Goal: Task Accomplishment & Management: Use online tool/utility

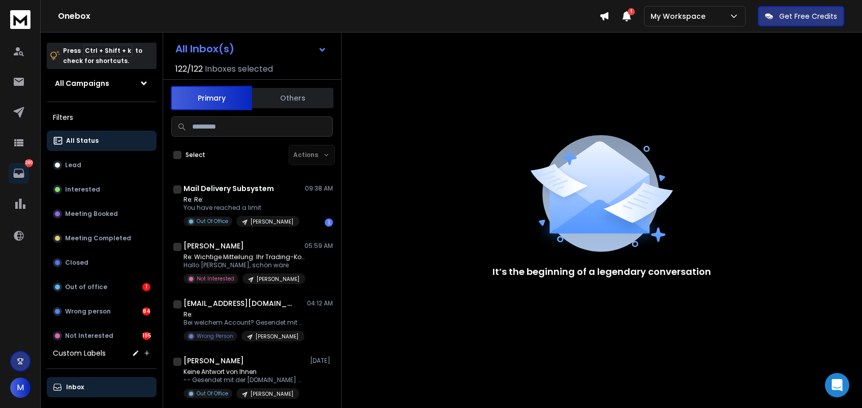
click at [326, 91] on button "Others" at bounding box center [292, 98] width 81 height 22
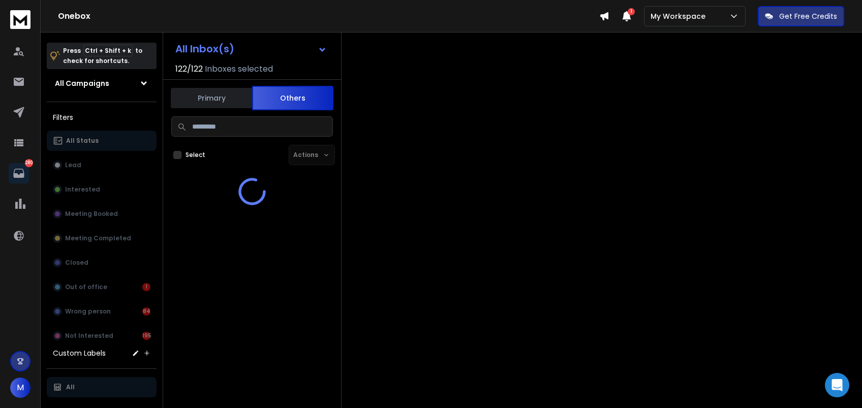
click at [326, 91] on button "Others" at bounding box center [292, 98] width 81 height 24
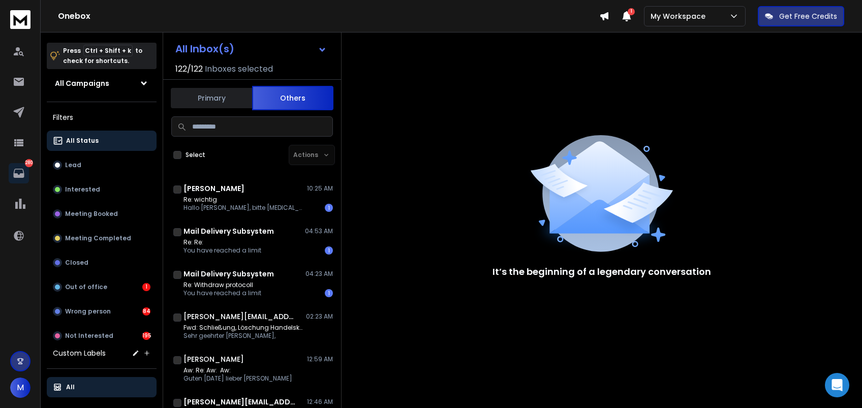
click at [195, 96] on button "Primary" at bounding box center [211, 98] width 81 height 22
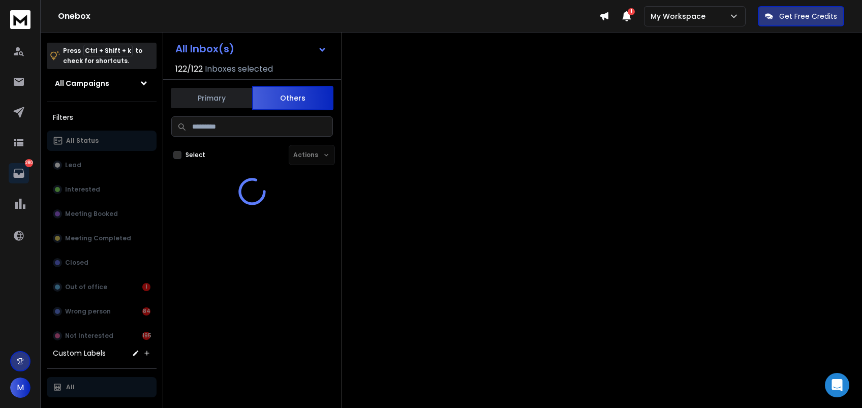
click at [263, 102] on button "Others" at bounding box center [292, 98] width 81 height 24
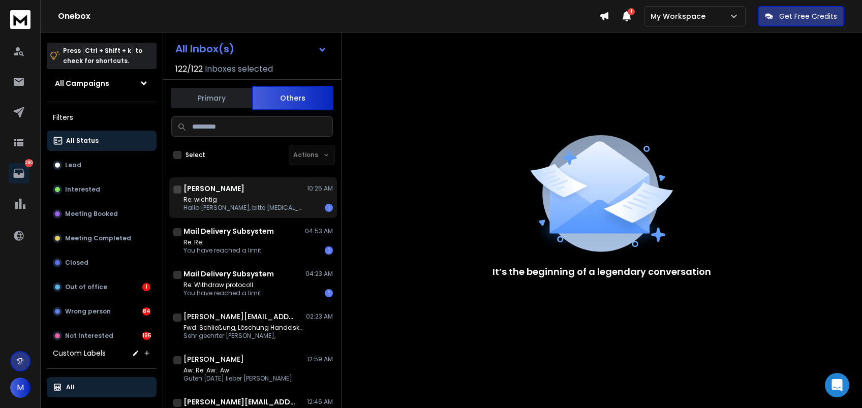
click at [246, 206] on p "Hallo [PERSON_NAME], bitte [MEDICAL_DATA]" at bounding box center [244, 208] width 122 height 8
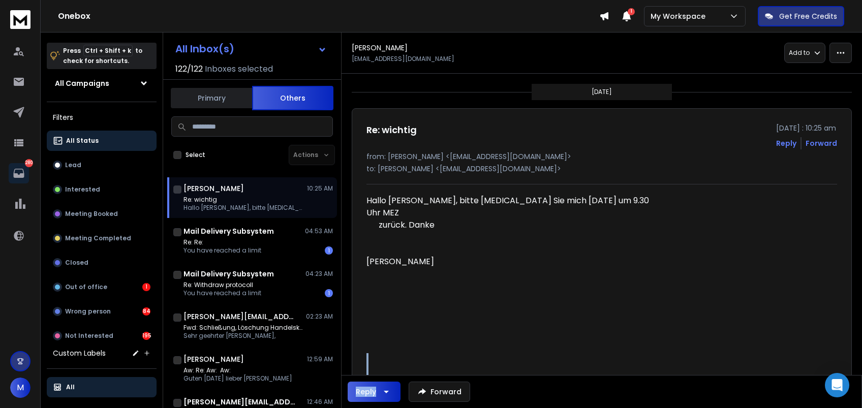
click at [378, 378] on div "[PERSON_NAME] MS [PERSON_NAME][EMAIL_ADDRESS][DOMAIN_NAME] Add to [DATE] Re: wi…" at bounding box center [601, 237] width 520 height 408
drag, startPoint x: 378, startPoint y: 379, endPoint x: 374, endPoint y: 388, distance: 9.6
click at [374, 388] on div "Reply" at bounding box center [366, 392] width 20 height 10
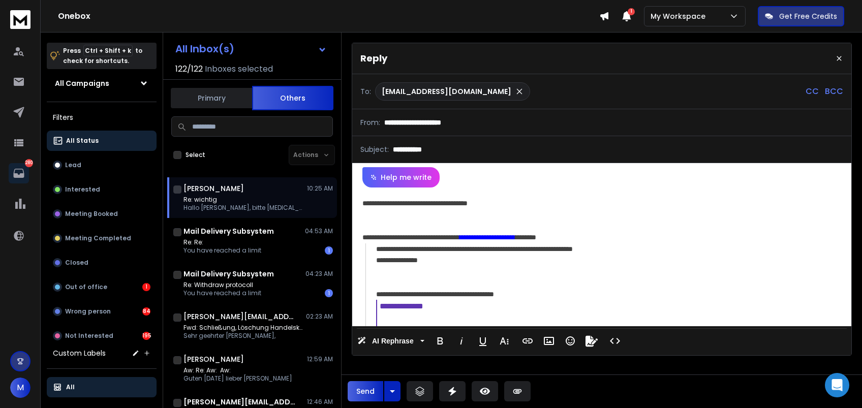
click at [362, 393] on button "Send" at bounding box center [366, 391] width 36 height 20
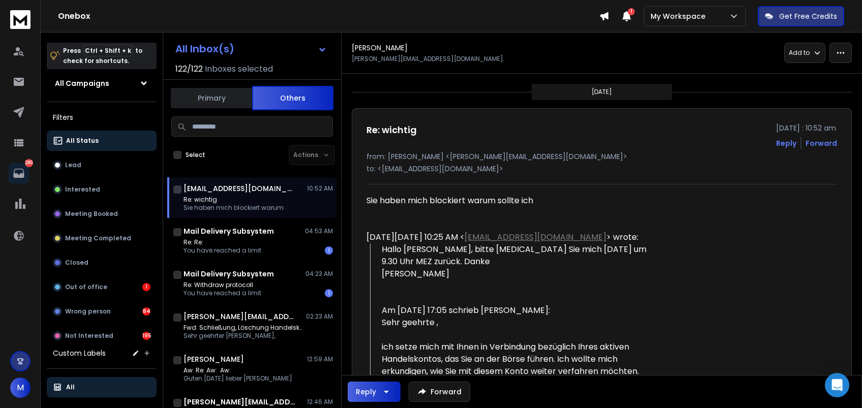
click at [243, 102] on button "Primary" at bounding box center [211, 98] width 81 height 22
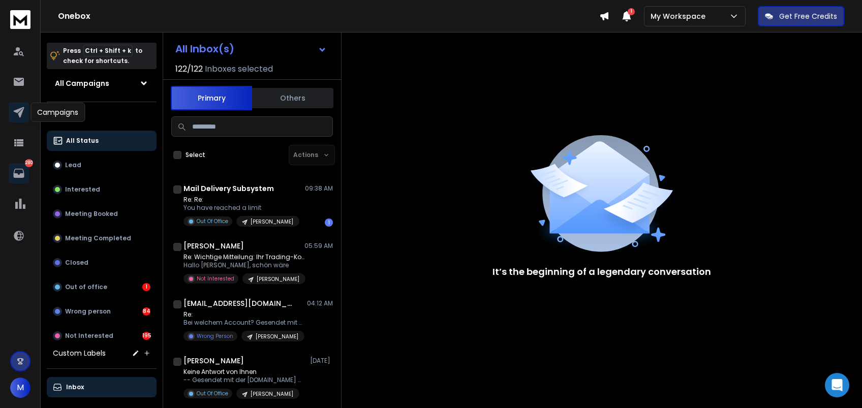
click at [9, 108] on link at bounding box center [19, 112] width 20 height 20
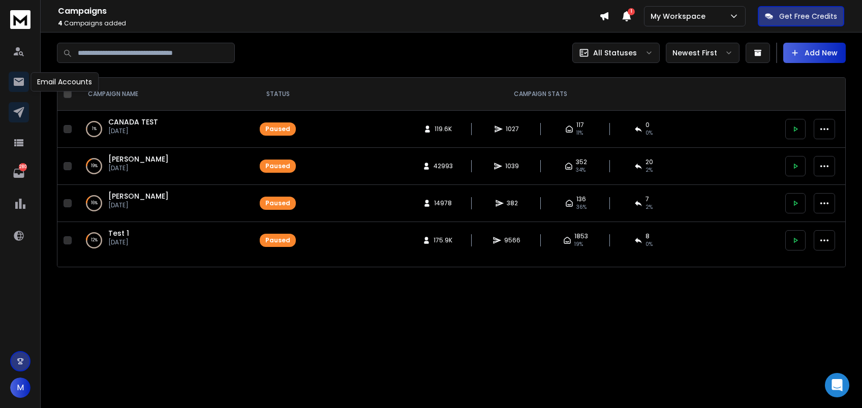
click at [17, 78] on icon at bounding box center [19, 82] width 10 height 8
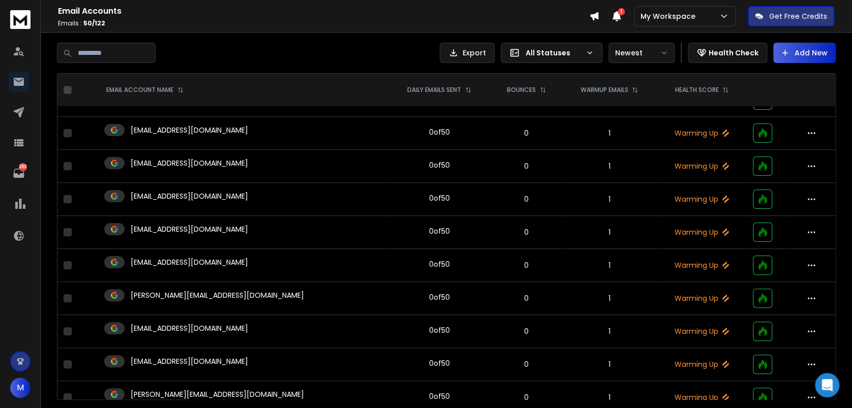
scroll to position [58, 0]
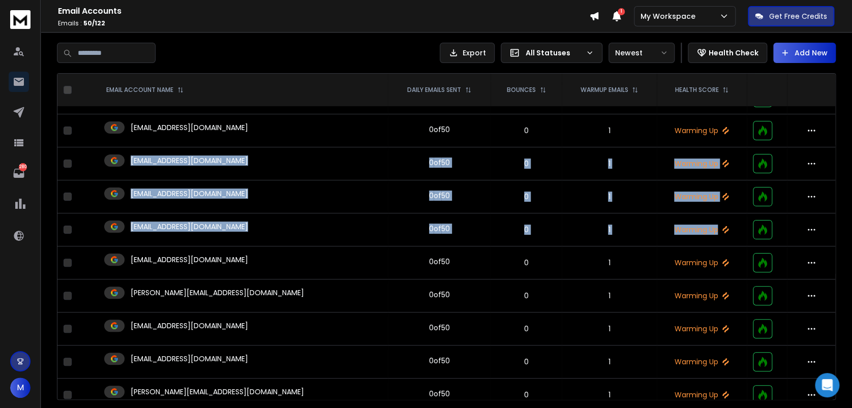
drag, startPoint x: 821, startPoint y: 138, endPoint x: 814, endPoint y: 212, distance: 75.0
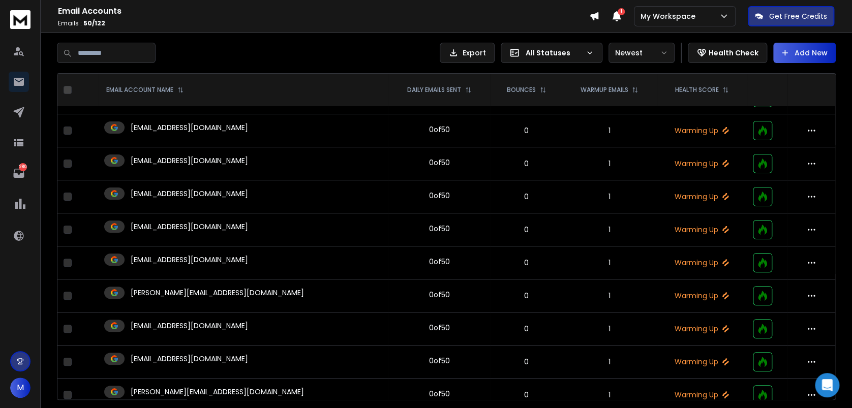
drag, startPoint x: 814, startPoint y: 212, endPoint x: 799, endPoint y: 92, distance: 120.8
click at [799, 92] on th at bounding box center [811, 90] width 48 height 33
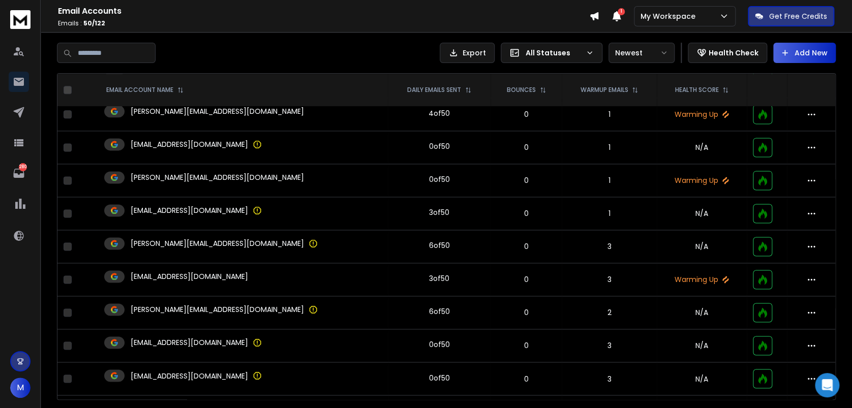
scroll to position [675, 0]
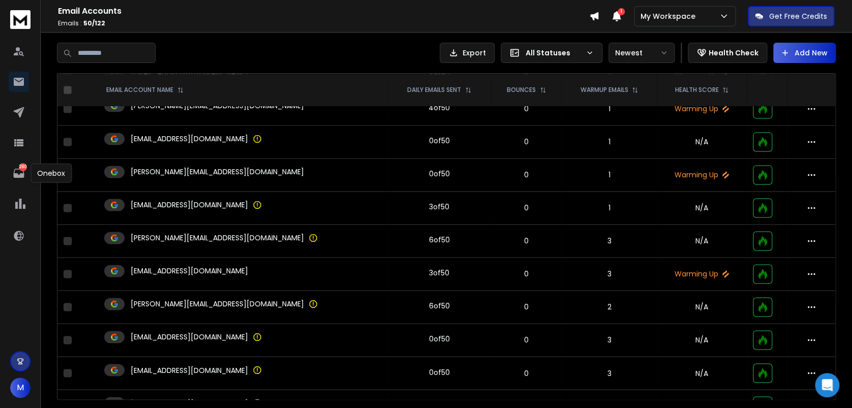
click at [7, 172] on div "280 M" at bounding box center [20, 204] width 41 height 408
click at [8, 172] on div "280 M" at bounding box center [20, 204] width 41 height 408
click at [11, 173] on link "280" at bounding box center [19, 173] width 20 height 20
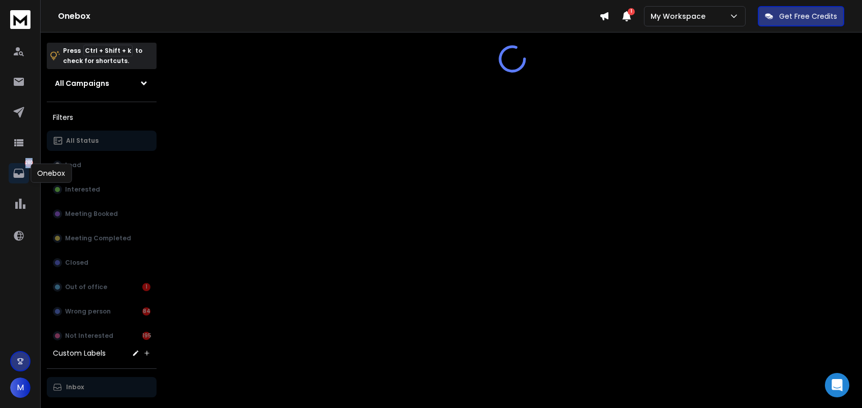
click at [15, 174] on icon at bounding box center [18, 173] width 11 height 9
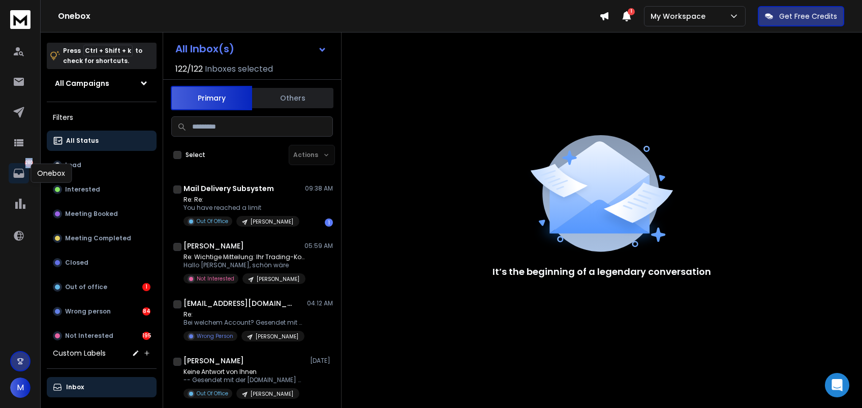
click at [292, 93] on button "Others" at bounding box center [292, 98] width 81 height 22
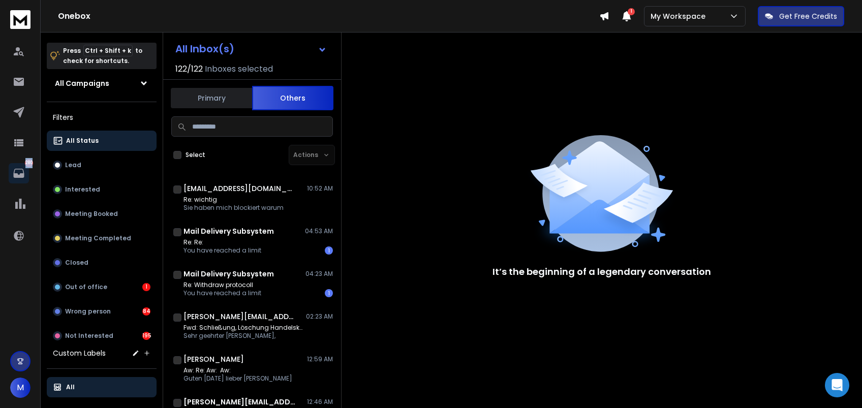
click at [239, 95] on button "Primary" at bounding box center [211, 98] width 81 height 22
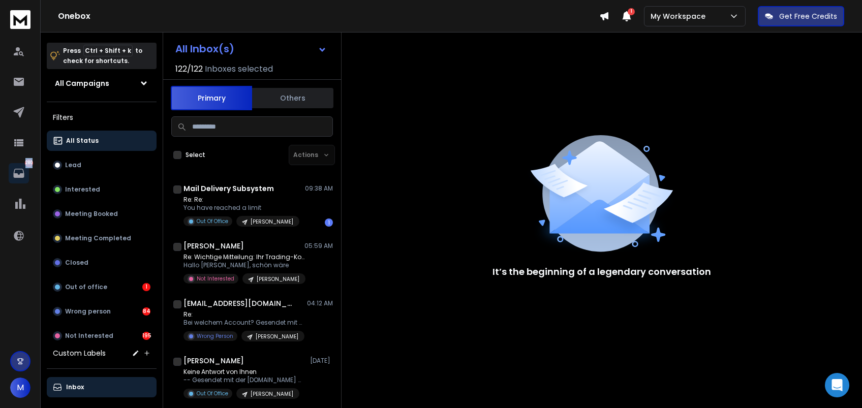
click at [273, 100] on button "Others" at bounding box center [292, 98] width 81 height 22
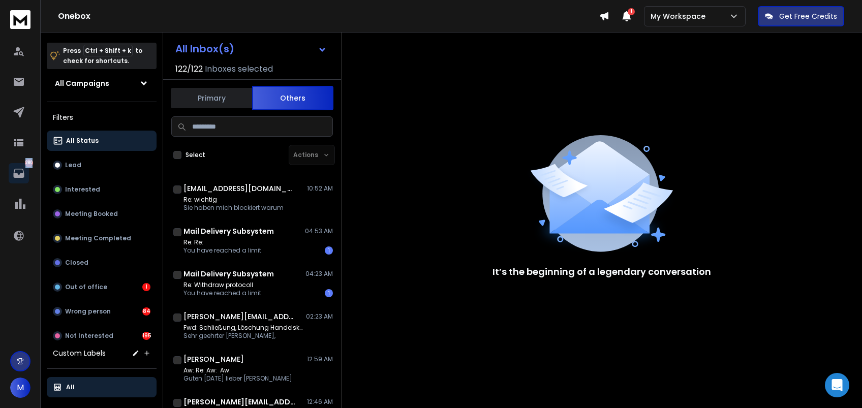
click at [213, 104] on button "Primary" at bounding box center [211, 98] width 81 height 22
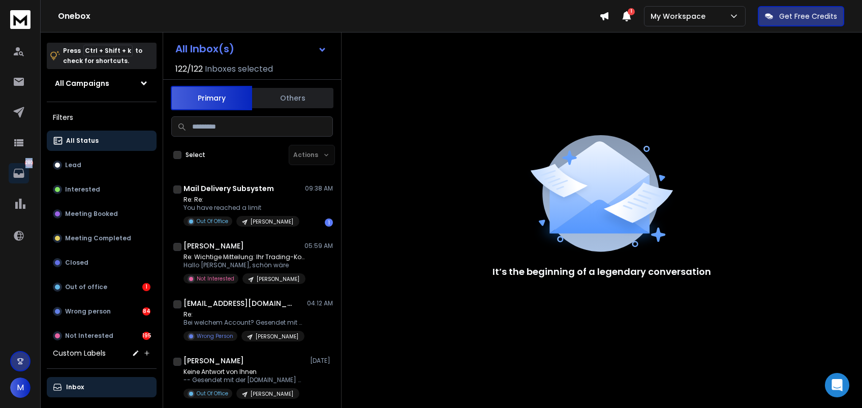
click at [260, 101] on button "Others" at bounding box center [292, 98] width 81 height 22
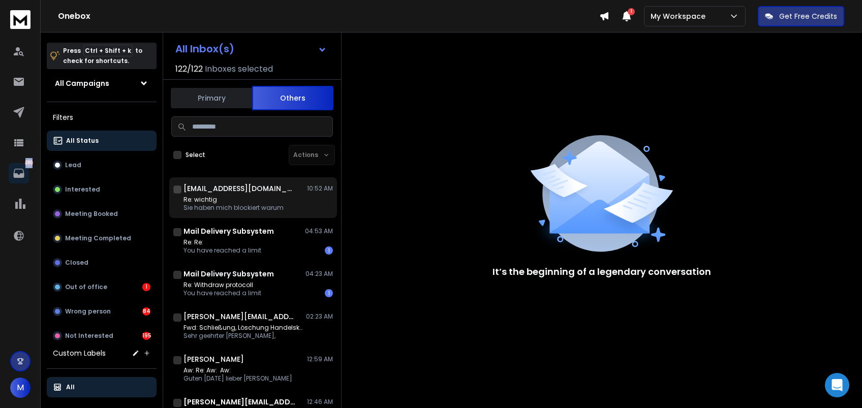
click at [224, 207] on p "Sie haben mich blockiert warum" at bounding box center [233, 208] width 100 height 8
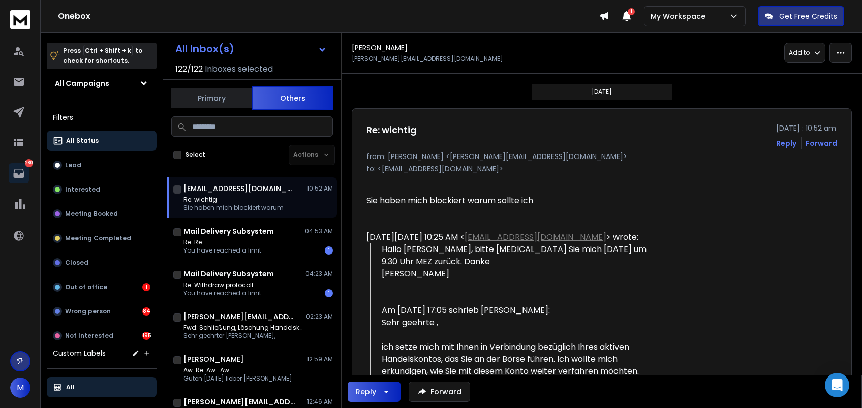
click at [232, 92] on button "Primary" at bounding box center [211, 98] width 81 height 22
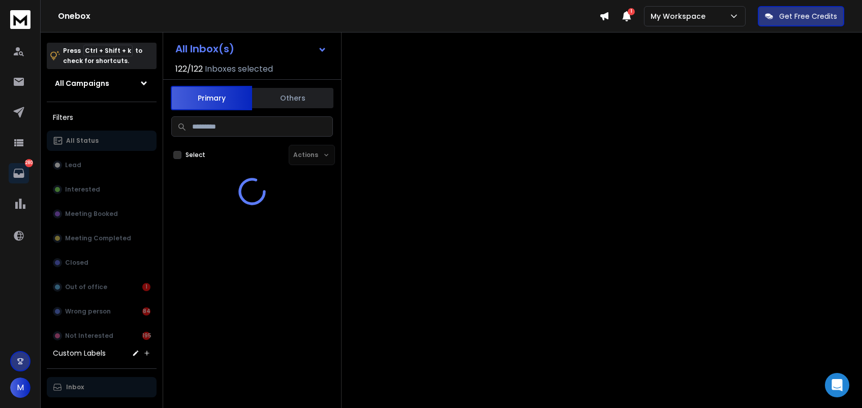
click at [232, 92] on button "Primary" at bounding box center [211, 98] width 81 height 24
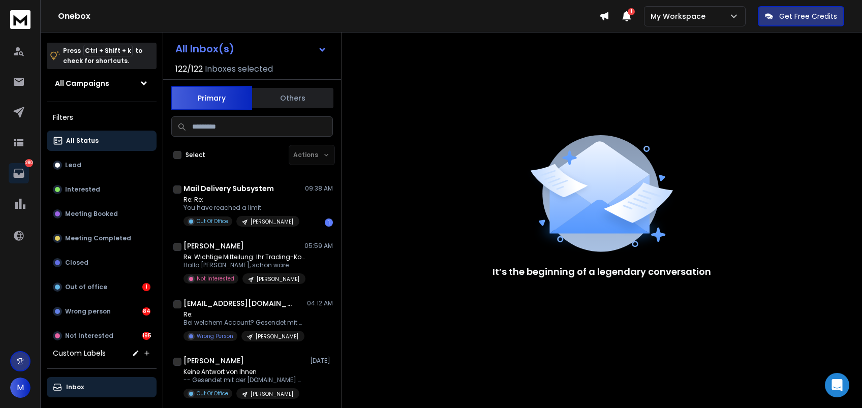
click at [304, 95] on button "Others" at bounding box center [292, 98] width 81 height 22
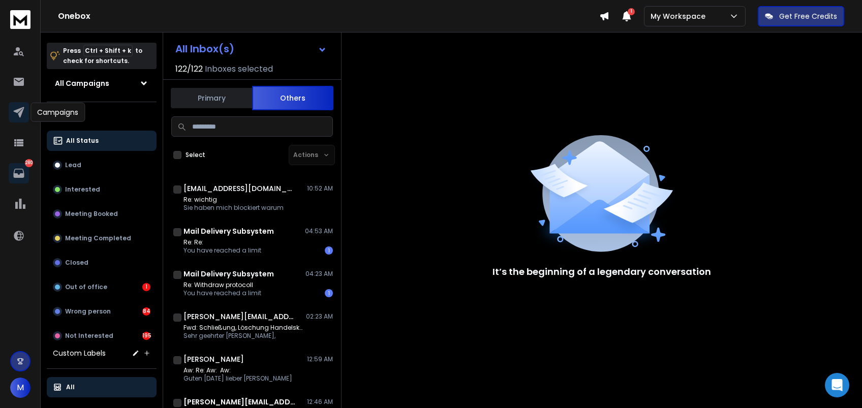
click at [22, 115] on icon at bounding box center [19, 112] width 12 height 12
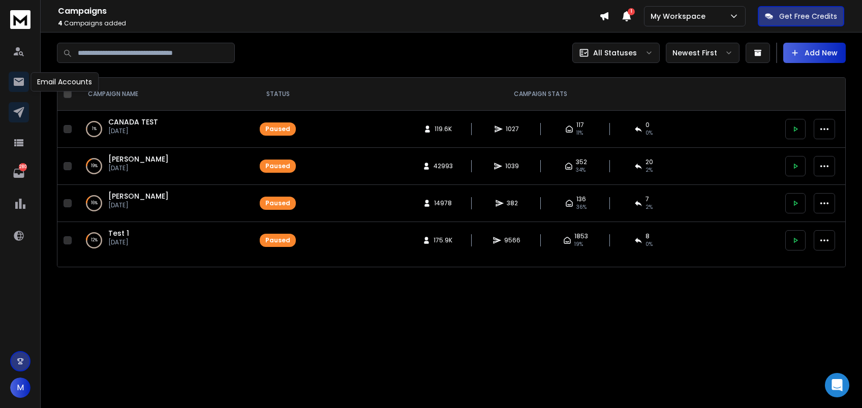
click at [13, 86] on icon at bounding box center [19, 82] width 12 height 12
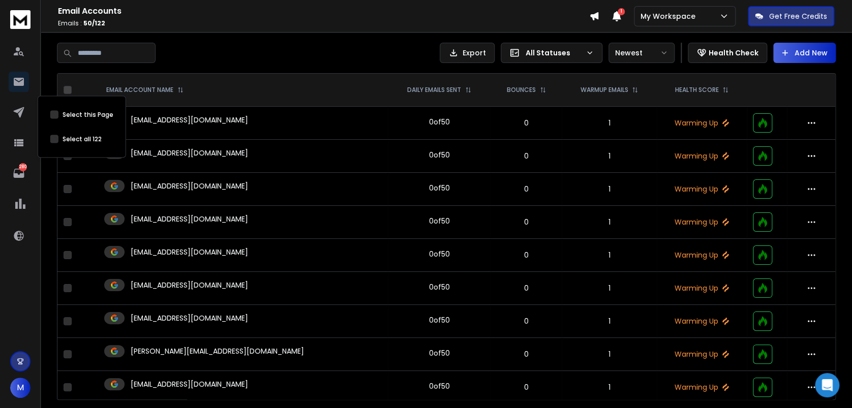
click at [52, 139] on button "Select this Page" at bounding box center [54, 139] width 8 height 8
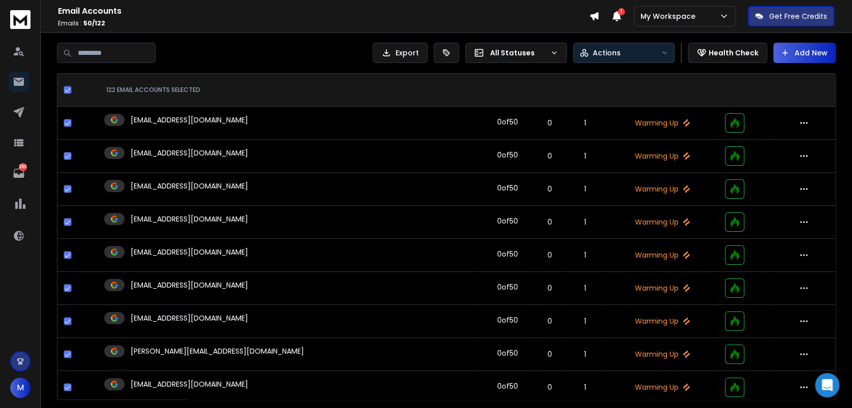
click at [652, 48] on div "Actions" at bounding box center [617, 53] width 77 height 10
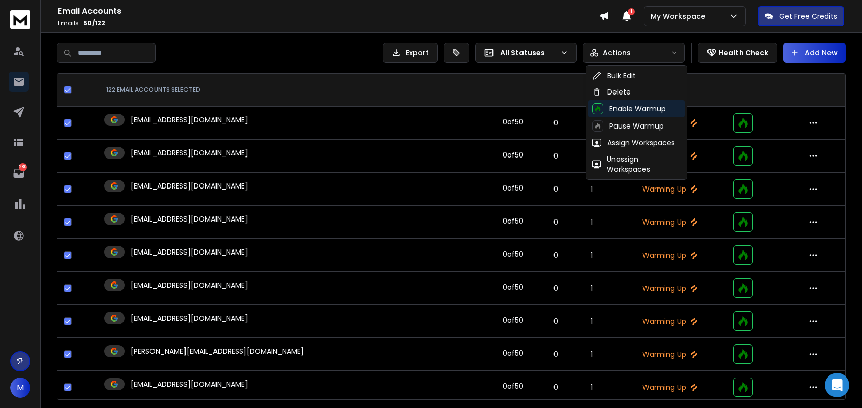
click at [624, 108] on div "Enable Warmup" at bounding box center [629, 108] width 74 height 11
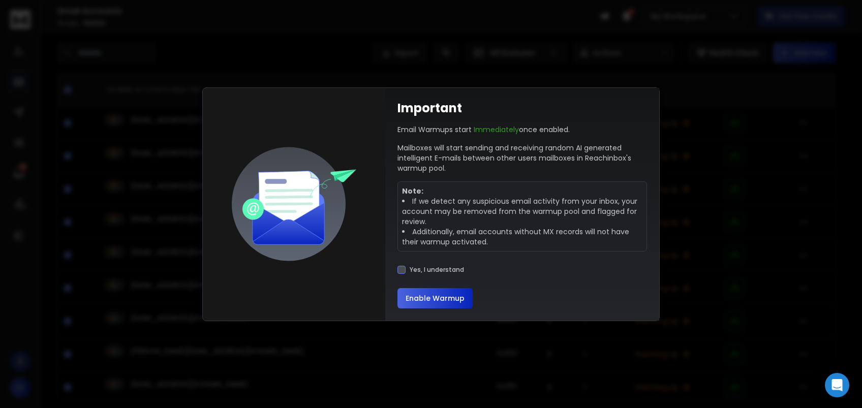
click at [401, 269] on button "Yes, I understand" at bounding box center [401, 270] width 8 height 8
click at [414, 295] on button "Enable Warmup" at bounding box center [434, 298] width 75 height 20
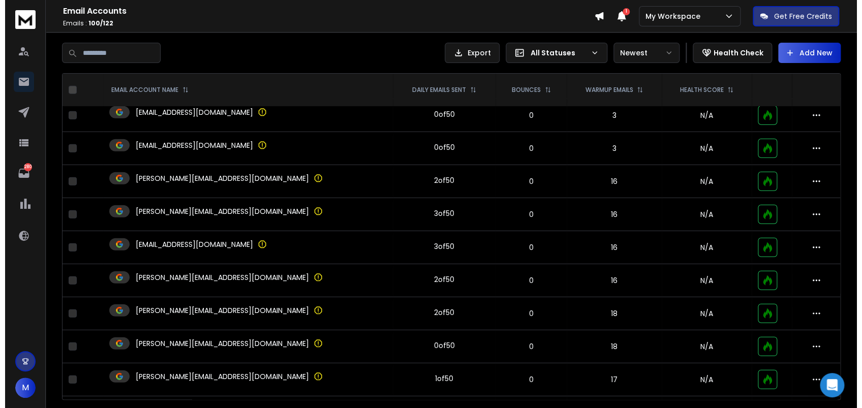
scroll to position [1449, 0]
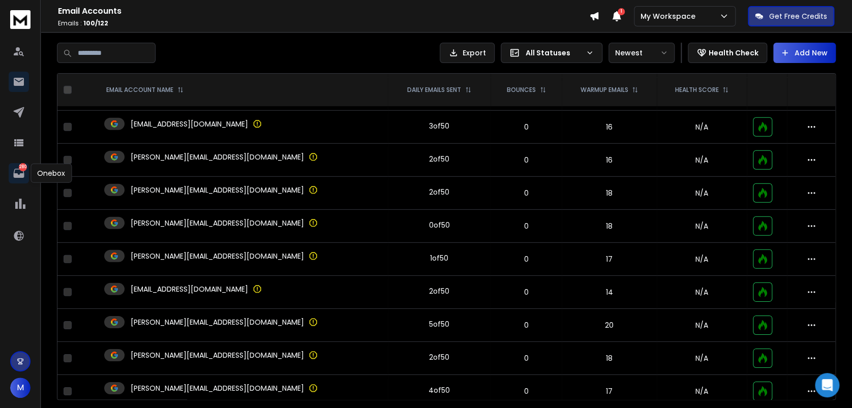
click at [12, 175] on link "280" at bounding box center [19, 173] width 20 height 20
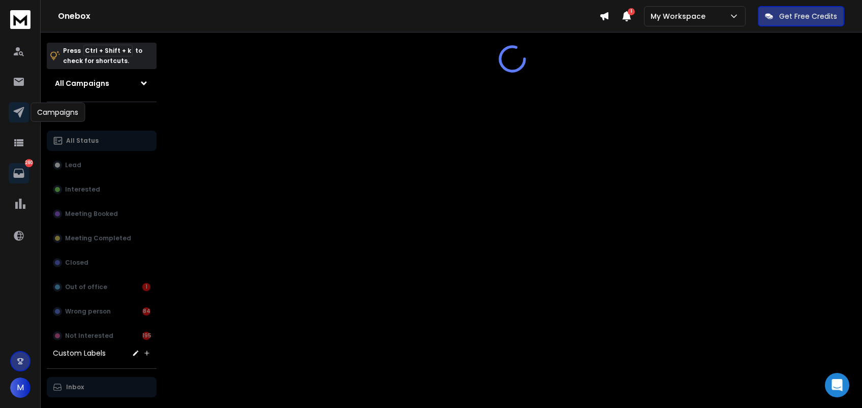
click at [15, 111] on icon at bounding box center [18, 112] width 11 height 11
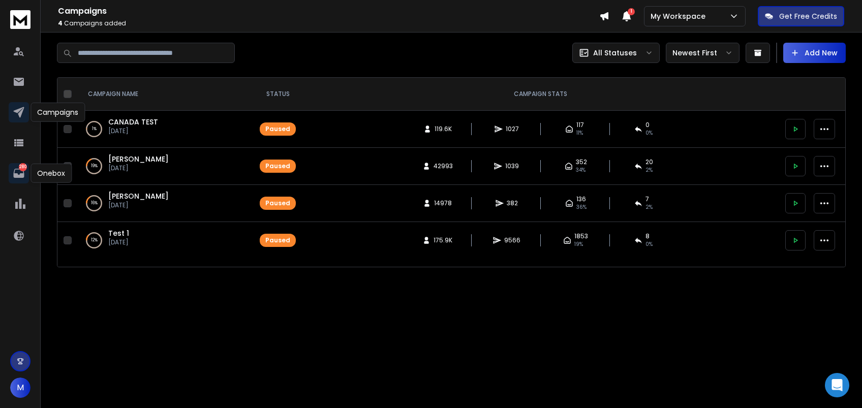
click at [13, 173] on icon at bounding box center [19, 173] width 12 height 12
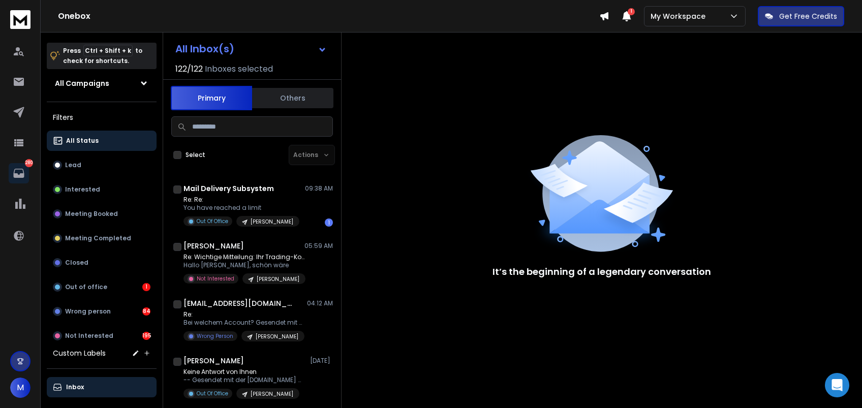
click at [273, 116] on input at bounding box center [252, 126] width 162 height 20
click at [274, 109] on button "Others" at bounding box center [292, 98] width 81 height 22
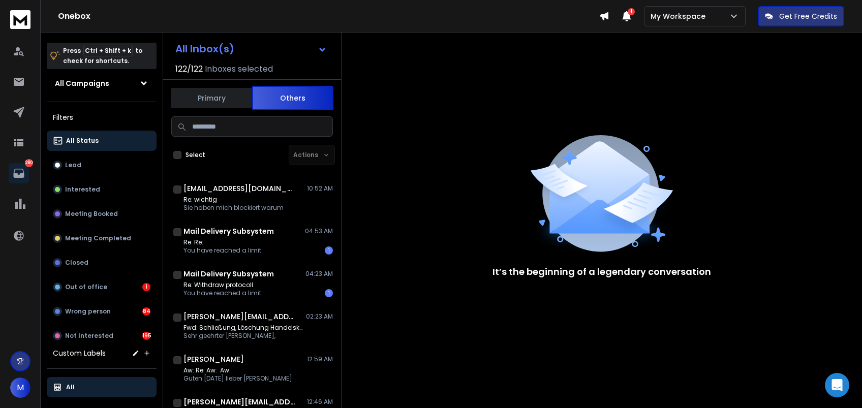
click at [273, 106] on button "Others" at bounding box center [292, 98] width 81 height 24
click at [13, 142] on icon at bounding box center [19, 143] width 12 height 12
